Goal: Task Accomplishment & Management: Use online tool/utility

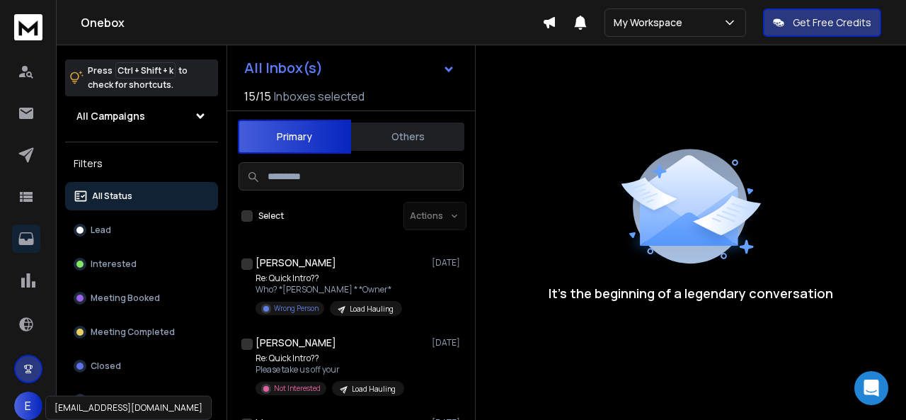
click at [29, 406] on span "E" at bounding box center [28, 405] width 28 height 28
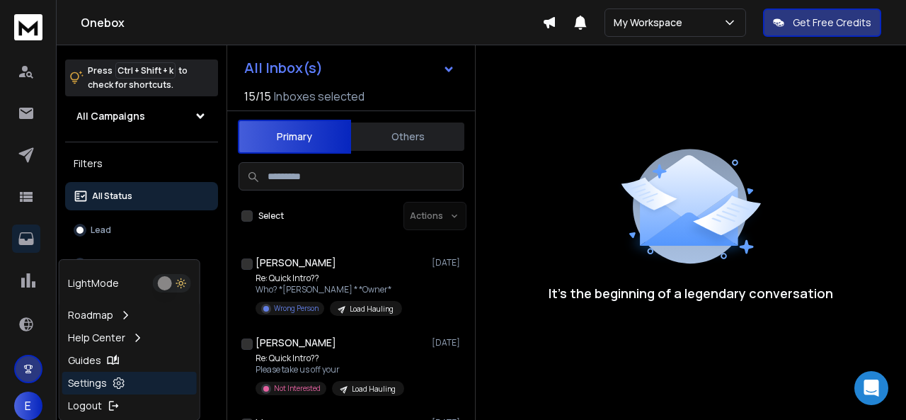
click at [108, 377] on div "Settings" at bounding box center [129, 382] width 134 height 23
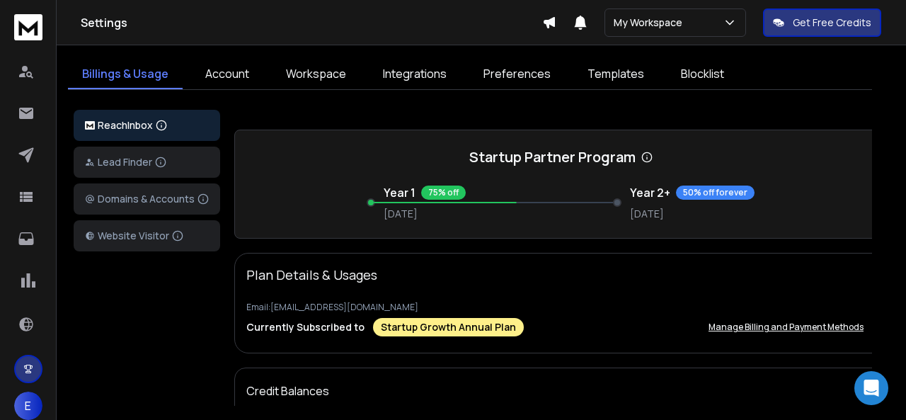
click at [413, 71] on link "Integrations" at bounding box center [415, 74] width 92 height 30
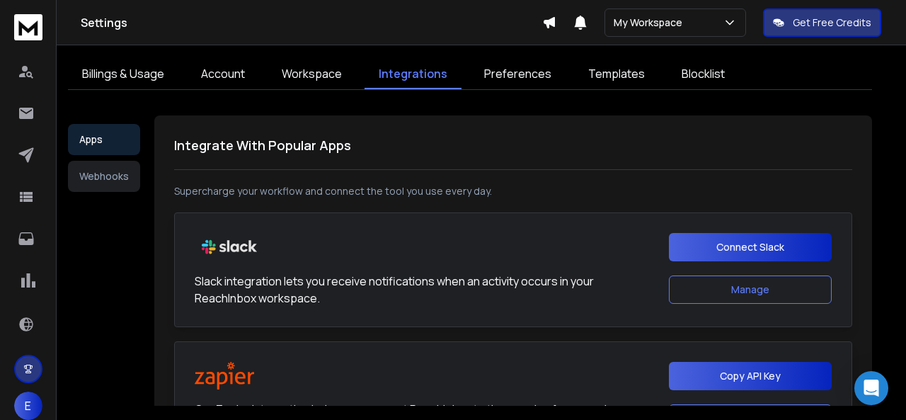
click at [702, 242] on button "Connect Slack" at bounding box center [750, 247] width 163 height 28
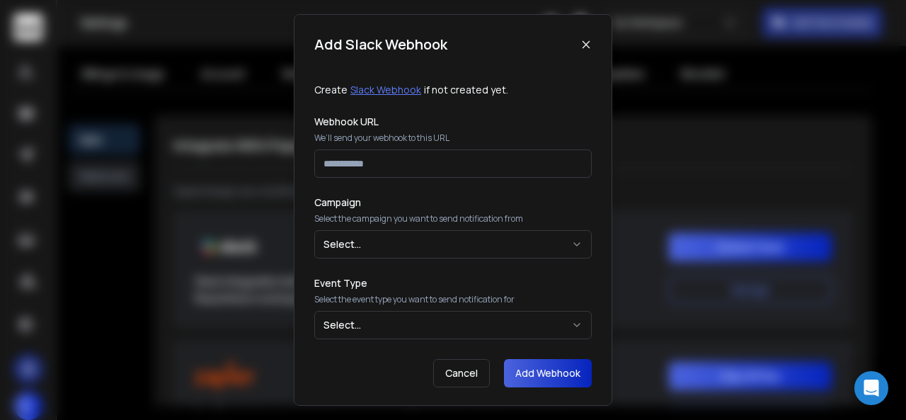
click at [401, 91] on link "Slack Webhook" at bounding box center [385, 90] width 71 height 14
paste input "**********"
type input "**********"
click at [444, 250] on button "Select..." at bounding box center [452, 244] width 277 height 28
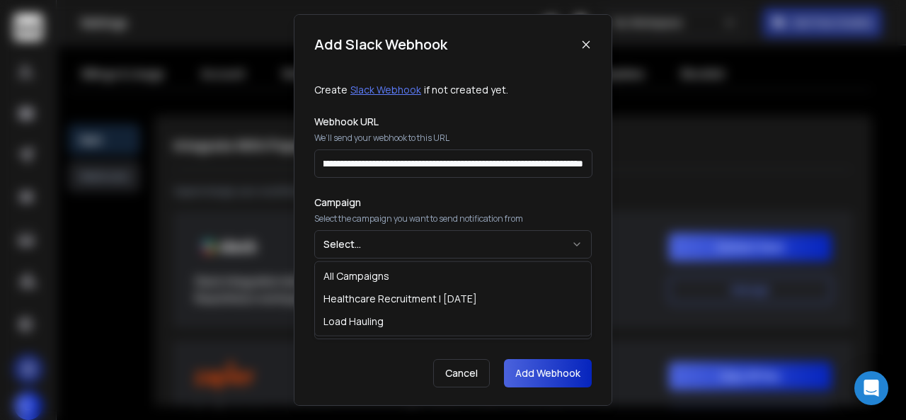
scroll to position [0, 0]
select select "*****"
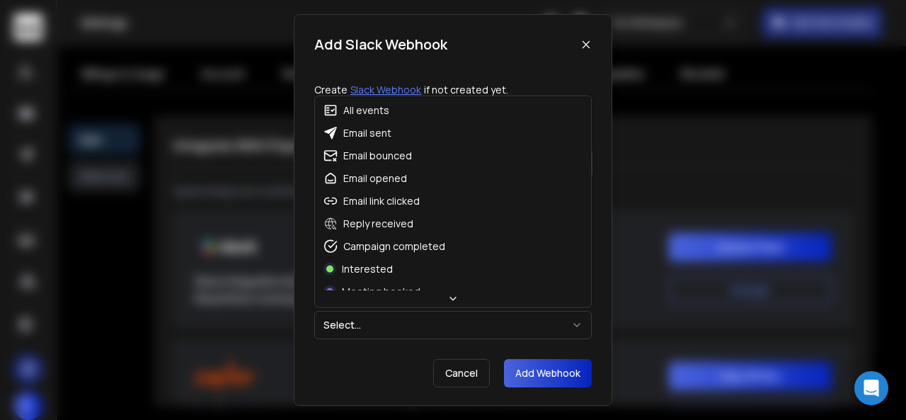
click at [442, 328] on button "Select..." at bounding box center [452, 325] width 277 height 28
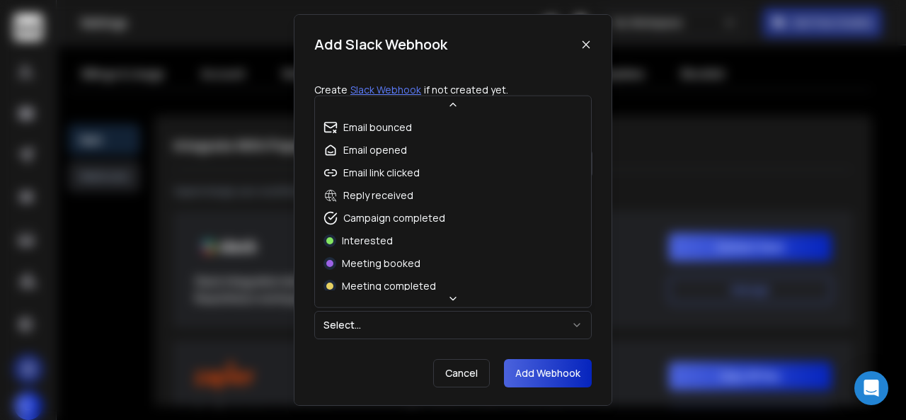
select select "**********"
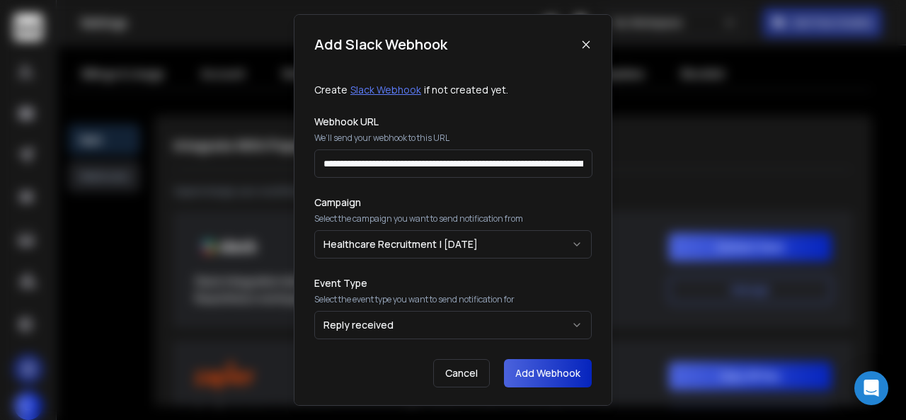
click at [524, 373] on button "Add Webhook" at bounding box center [548, 373] width 88 height 28
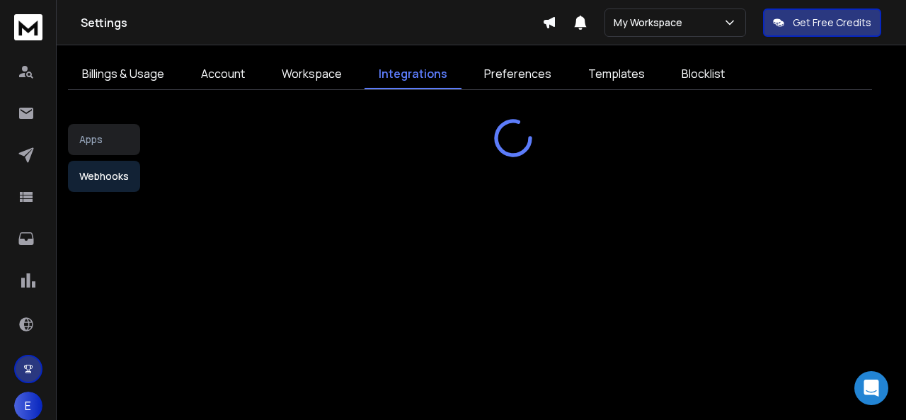
click at [120, 180] on button "Webhooks" at bounding box center [104, 176] width 72 height 31
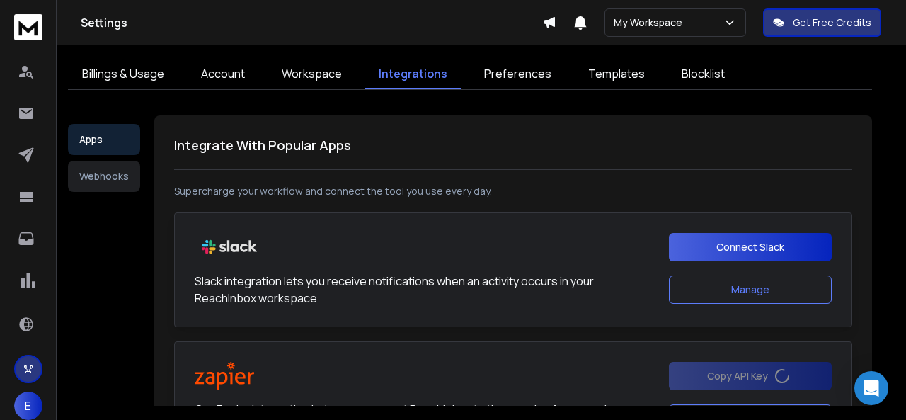
click at [97, 146] on button "Apps" at bounding box center [104, 139] width 72 height 31
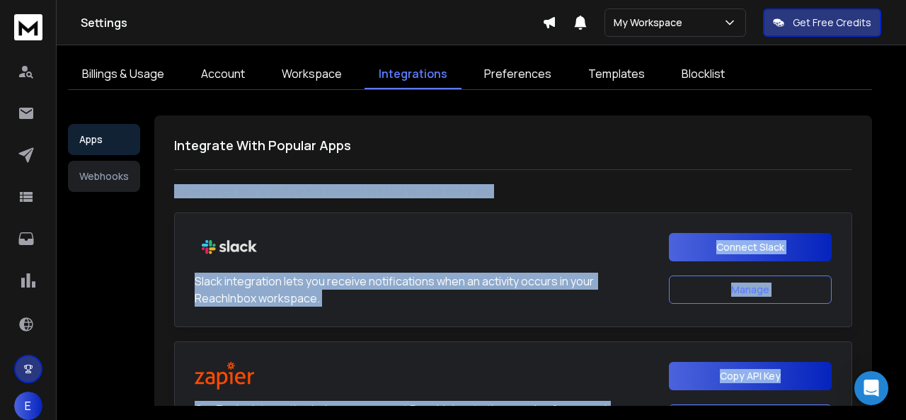
drag, startPoint x: 872, startPoint y: 141, endPoint x: 848, endPoint y: 340, distance: 200.2
click at [848, 340] on div "[PERSON_NAME] & Usage Account Workspace Integrations Preferences Templates Bloc…" at bounding box center [481, 232] width 849 height 374
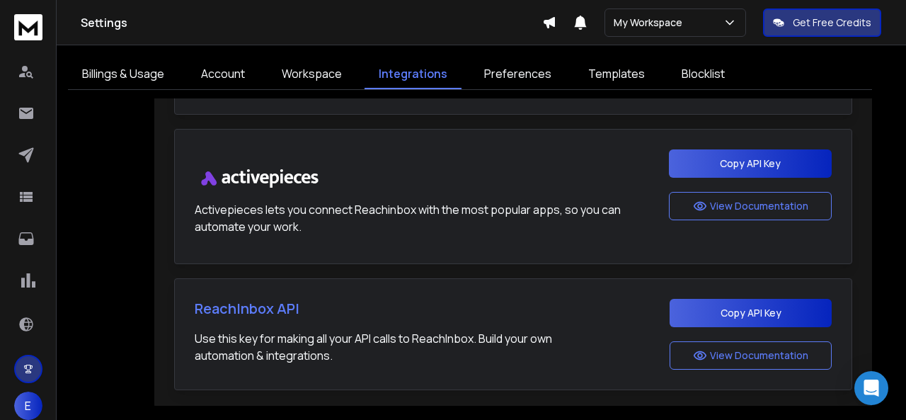
scroll to position [475, 0]
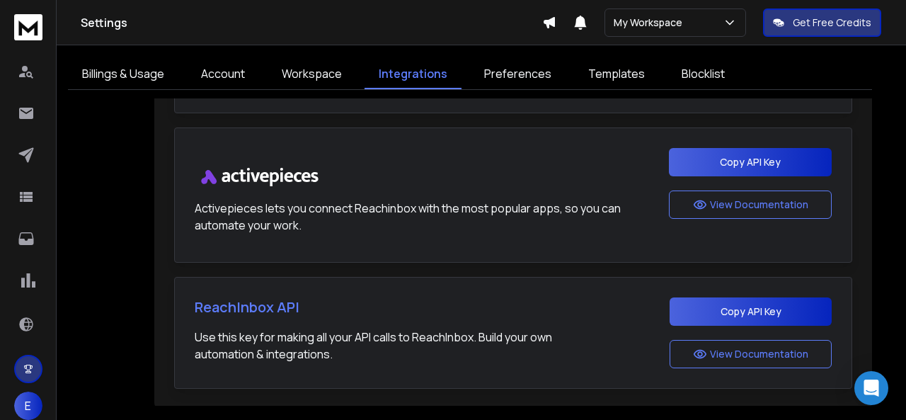
click at [408, 65] on link "Integrations" at bounding box center [412, 74] width 97 height 30
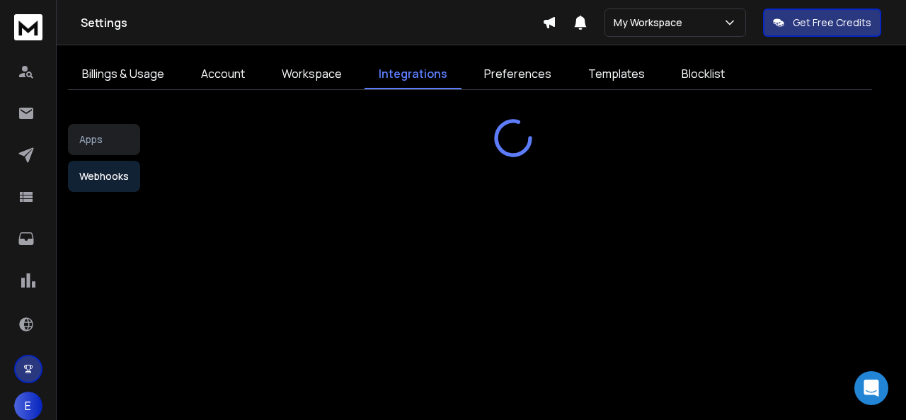
scroll to position [0, 0]
click at [118, 165] on button "Webhooks" at bounding box center [104, 176] width 72 height 31
